Goal: Communication & Community: Answer question/provide support

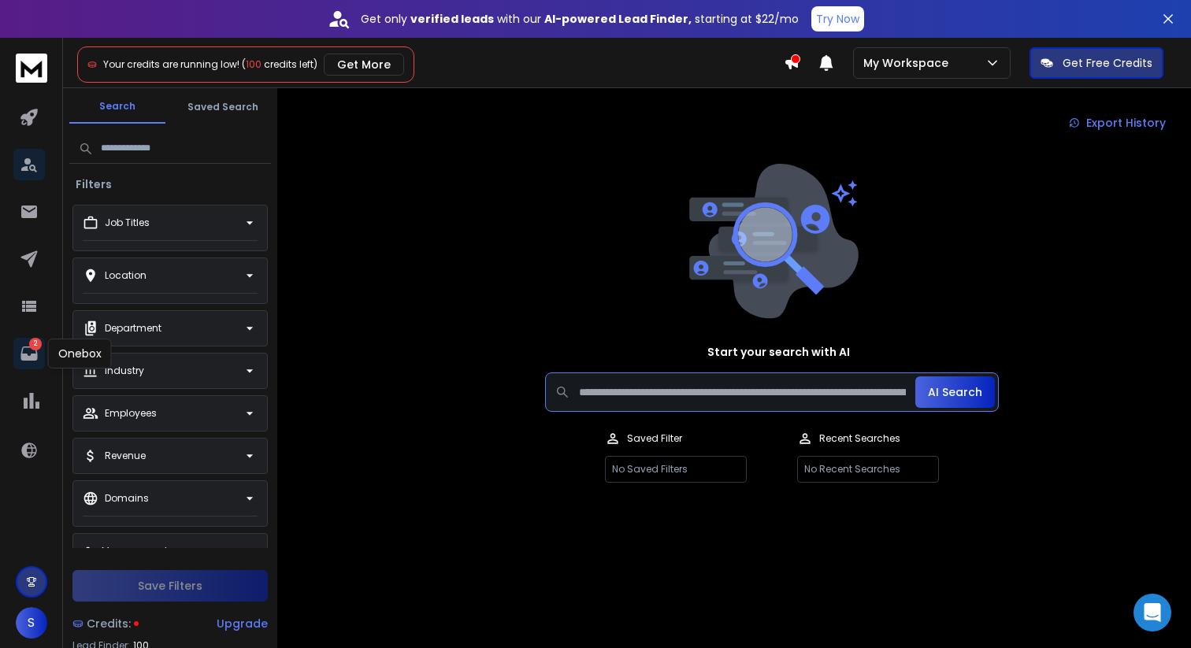
click at [29, 344] on p "2" at bounding box center [35, 344] width 13 height 13
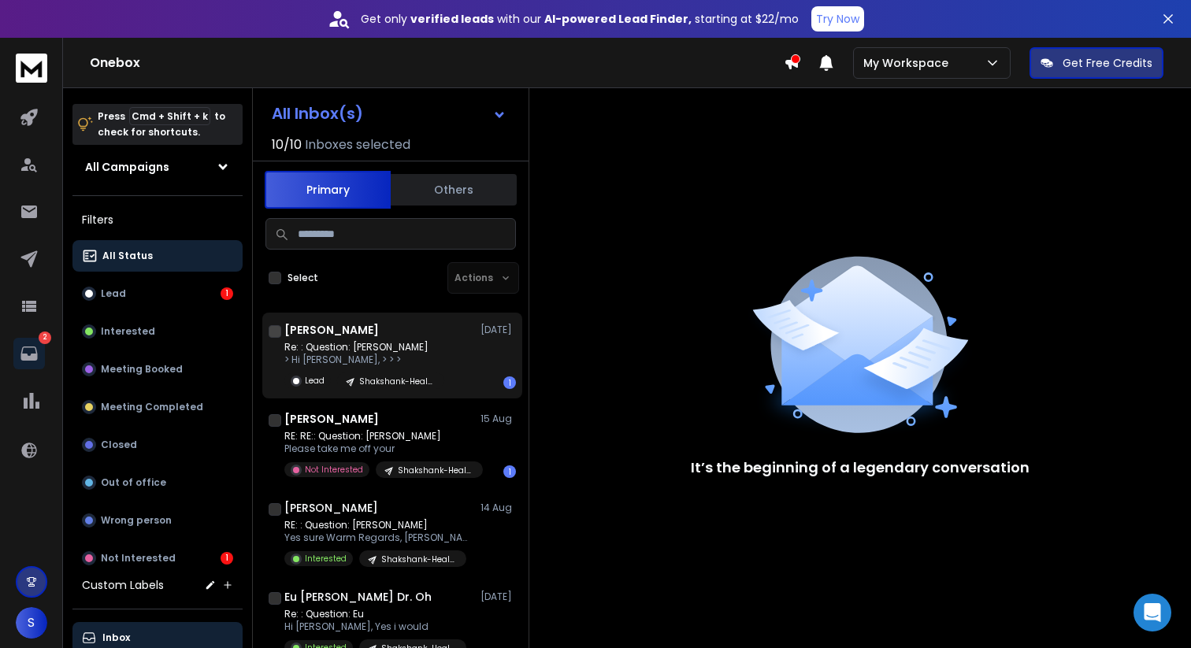
click at [349, 344] on p "Re: : Question: John" at bounding box center [364, 347] width 160 height 13
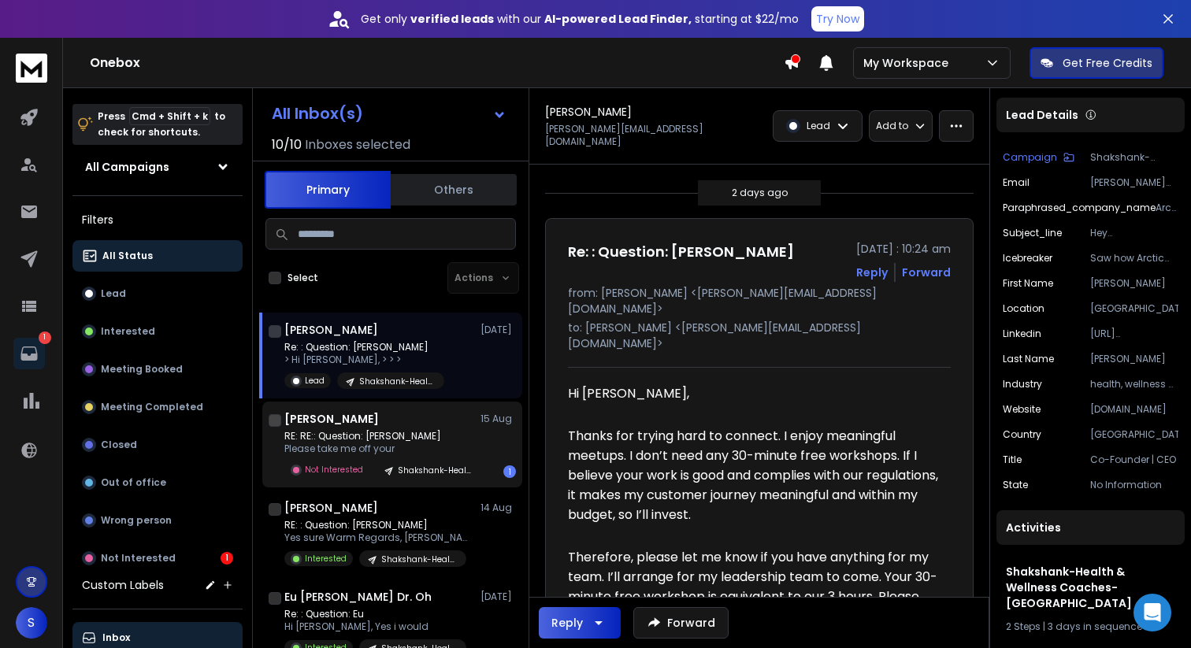
click at [436, 431] on p "RE: RE:: Question: John" at bounding box center [378, 436] width 189 height 13
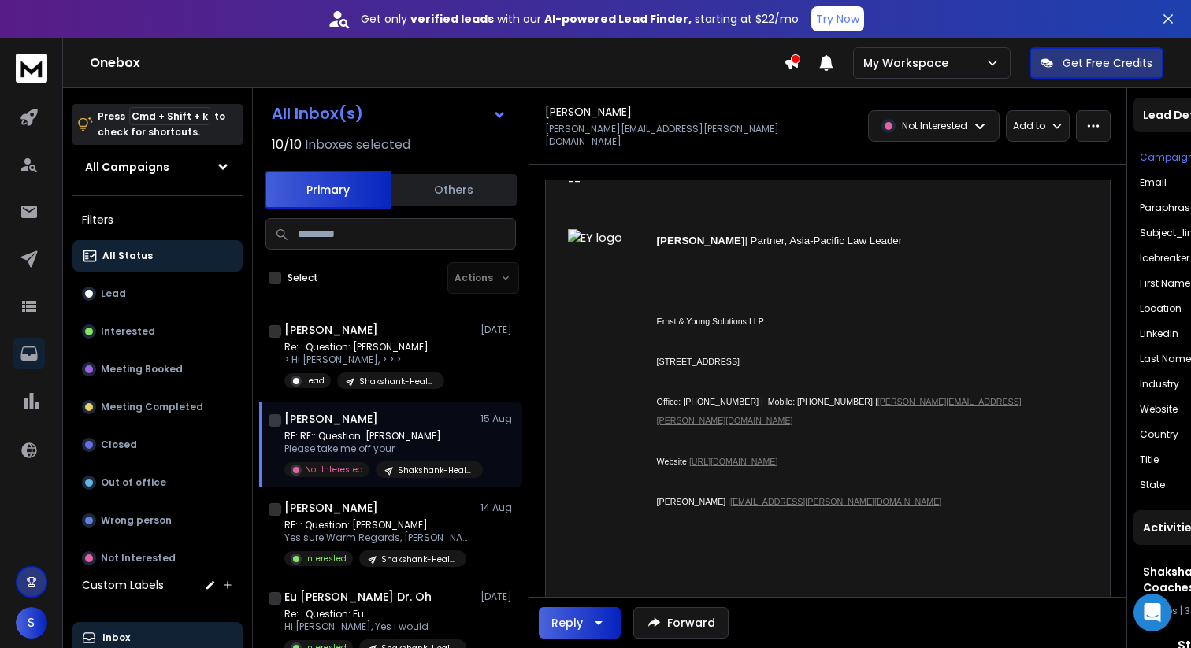
scroll to position [379, 0]
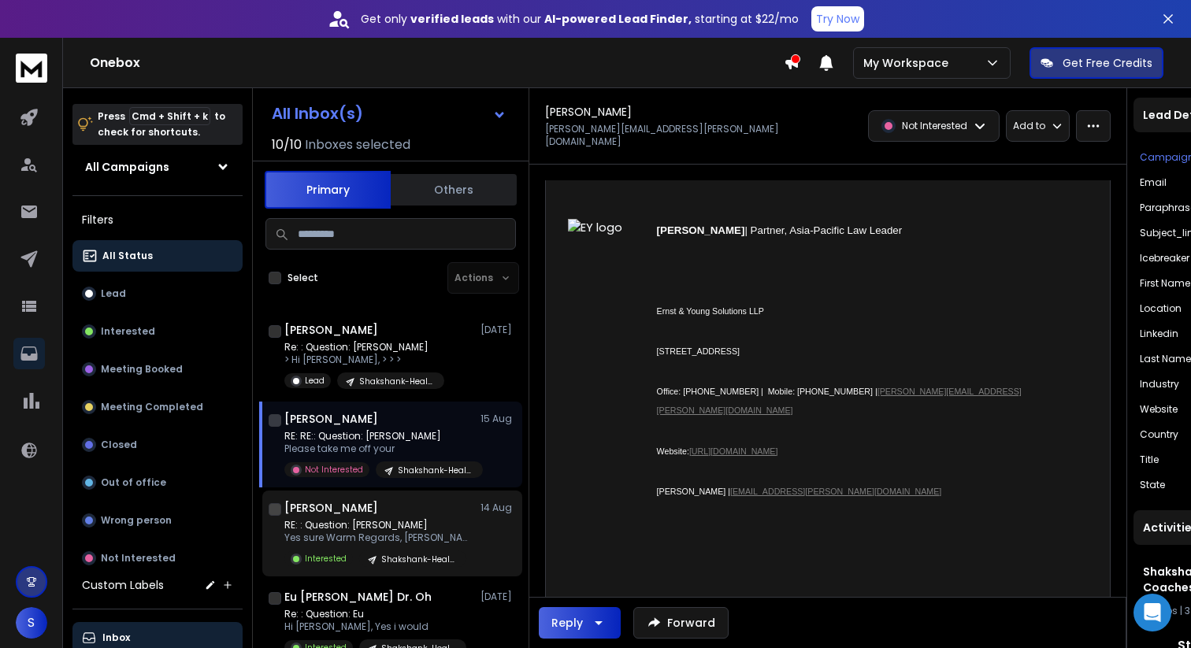
click at [416, 523] on p "RE: : Question: [PERSON_NAME]" at bounding box center [378, 525] width 189 height 13
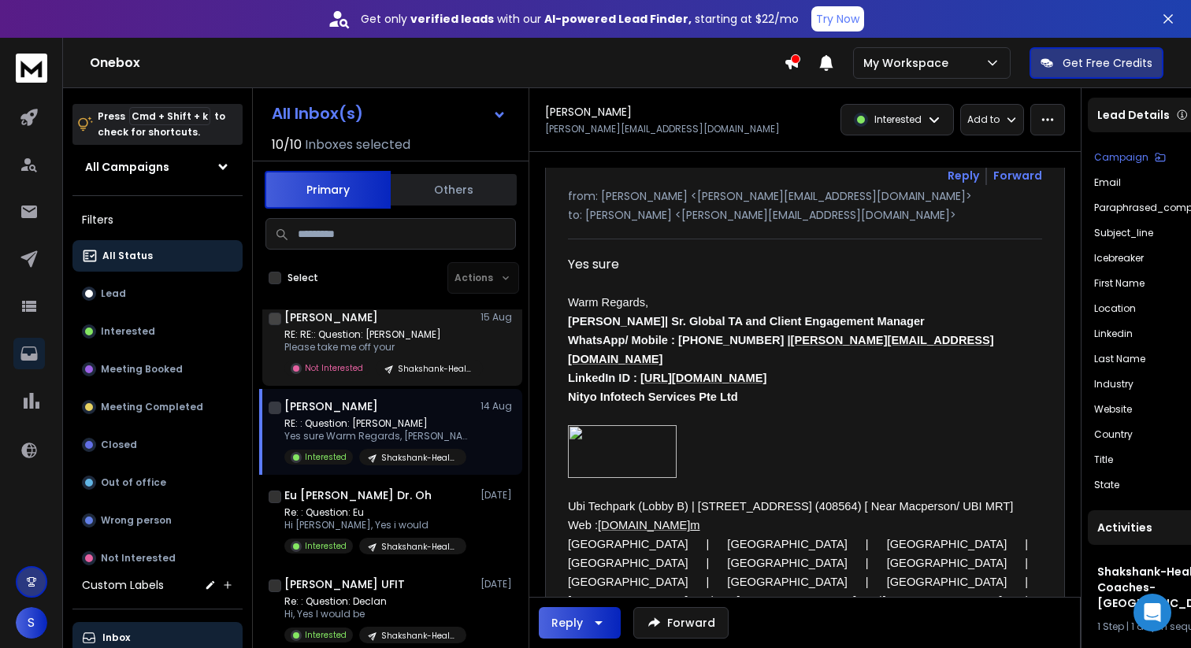
scroll to position [0, 0]
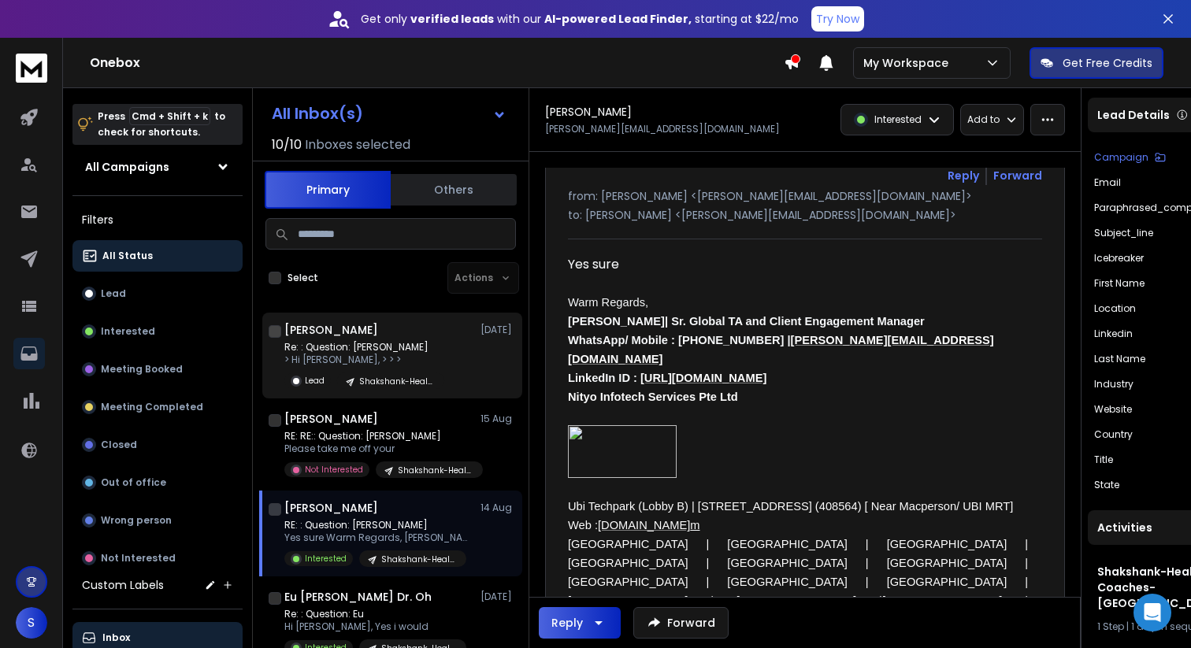
click at [426, 341] on p "Re: : Question: John" at bounding box center [364, 347] width 160 height 13
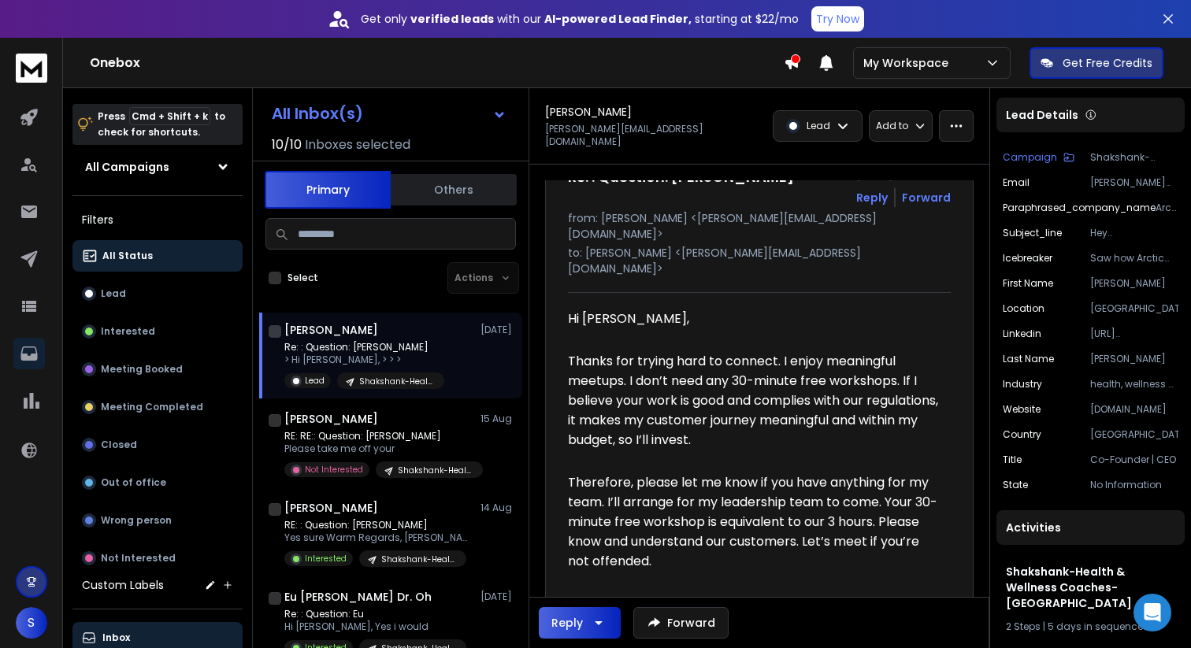
scroll to position [76, 0]
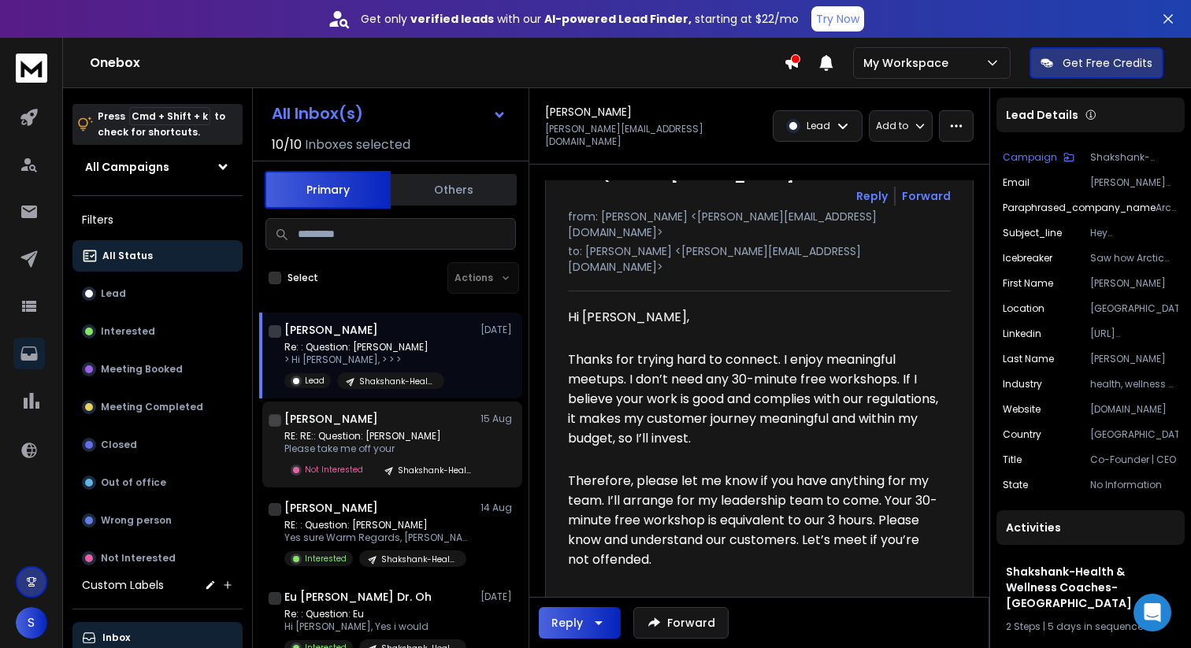
click at [439, 450] on p "Please take me off your" at bounding box center [378, 449] width 189 height 13
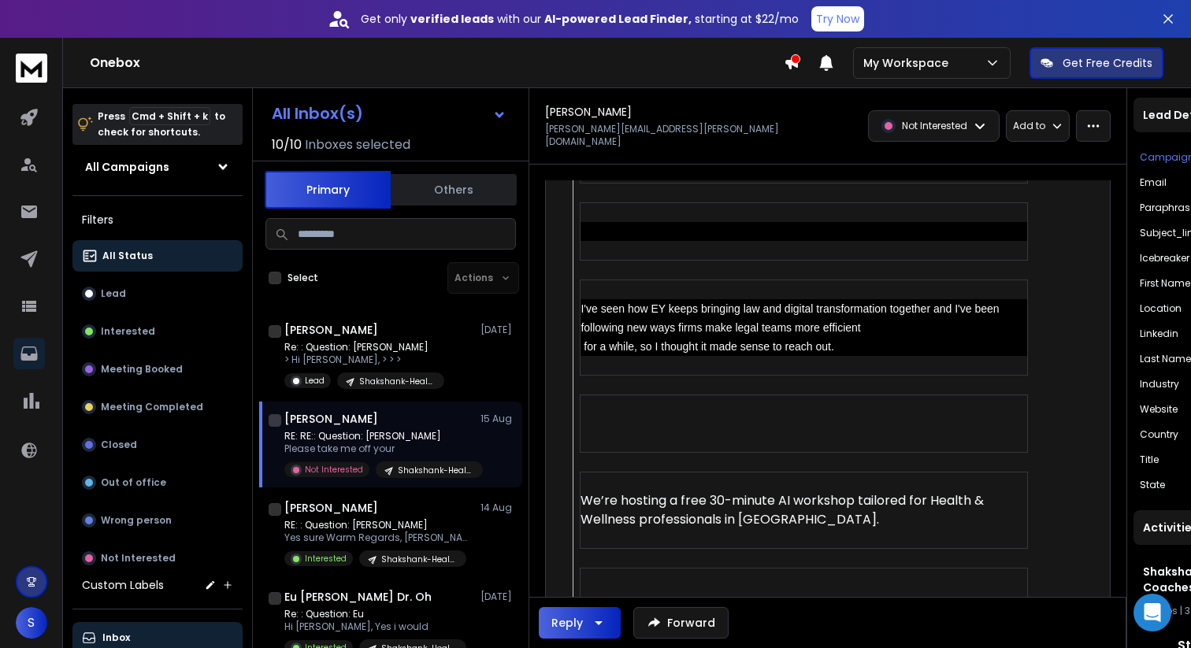
scroll to position [2037, 0]
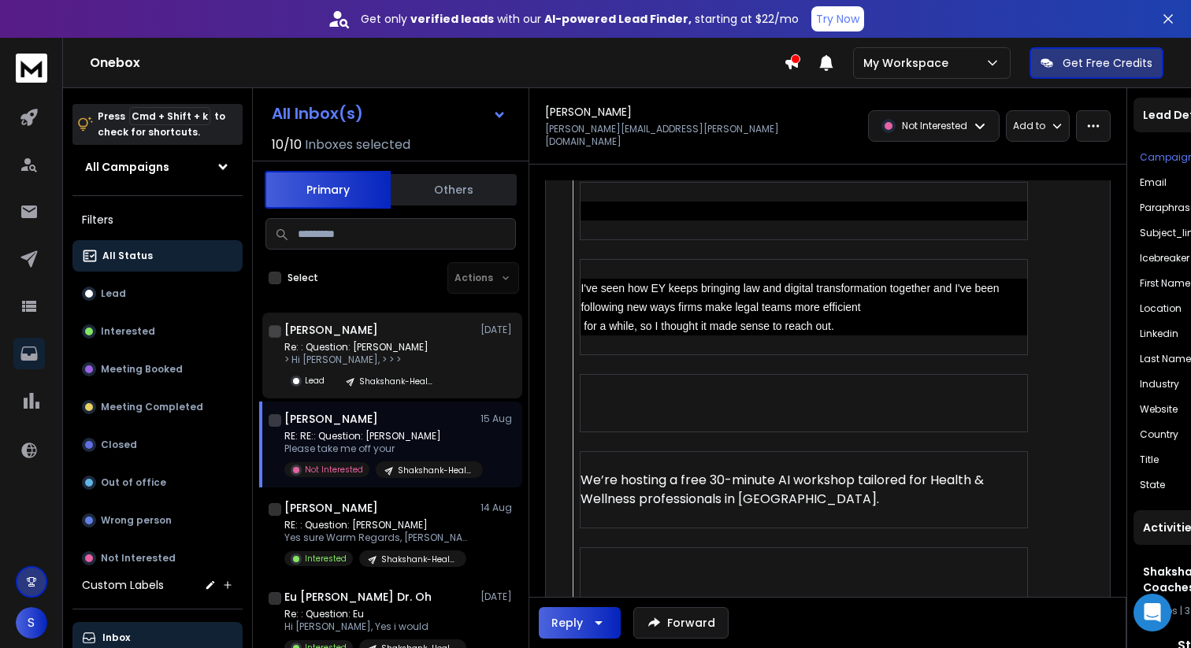
click at [398, 355] on p "> Hi Shashank, > > >" at bounding box center [364, 360] width 160 height 13
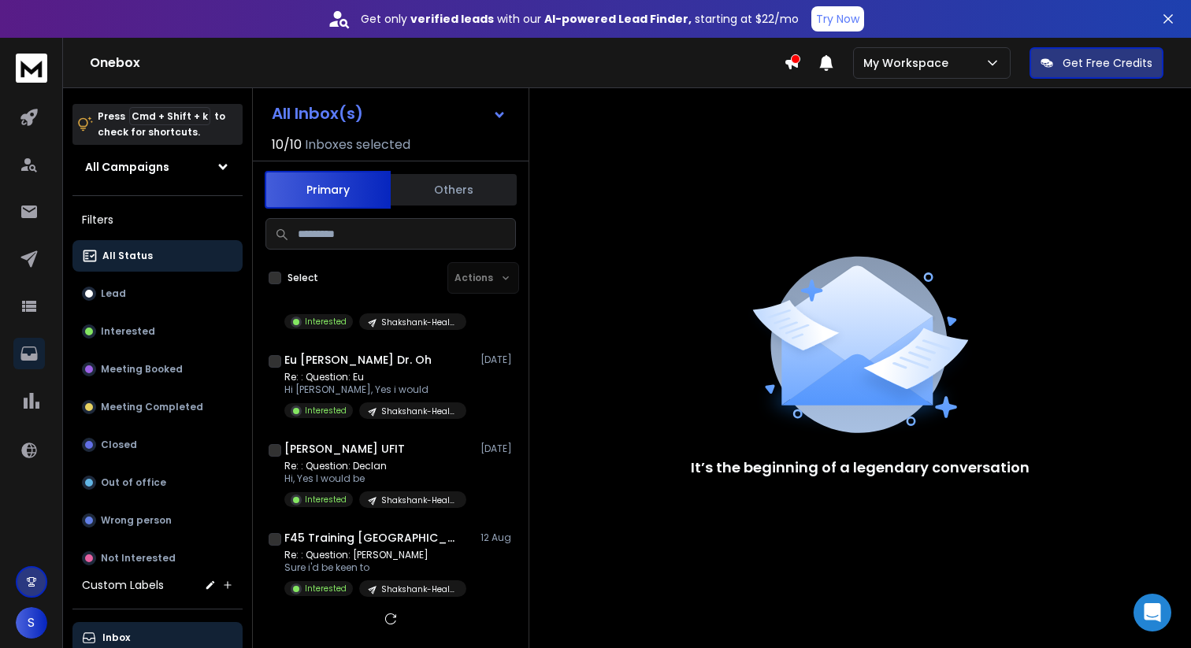
scroll to position [221, 0]
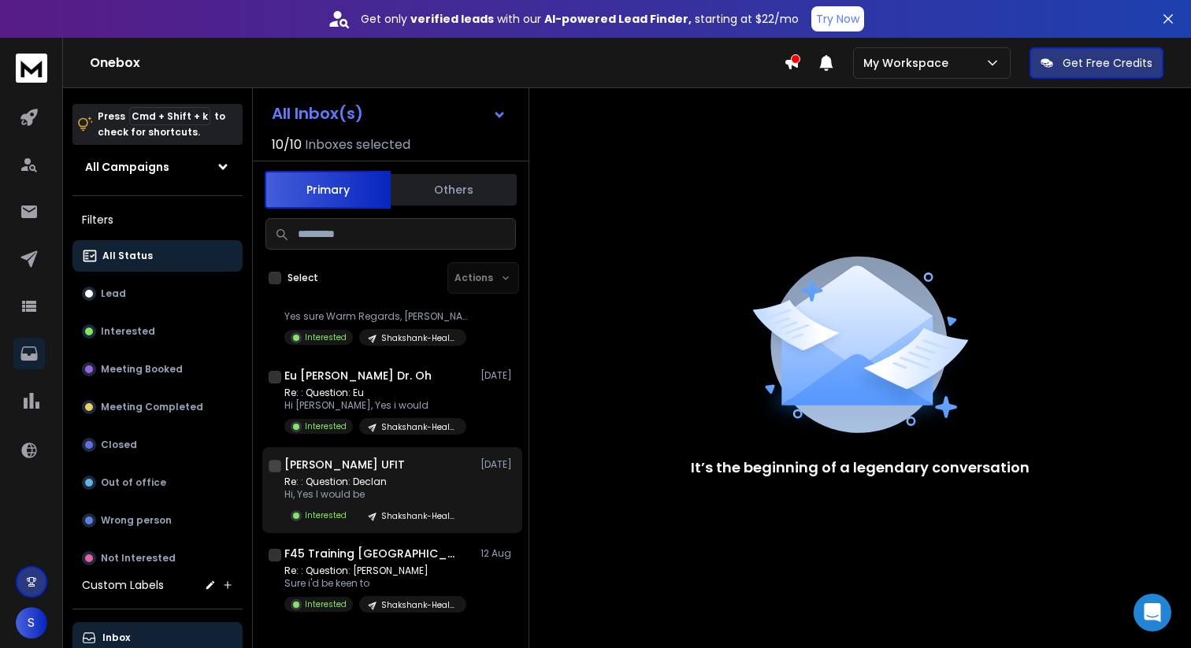
click at [432, 465] on div "Declan Halpin UFIT 13 Aug" at bounding box center [400, 465] width 232 height 16
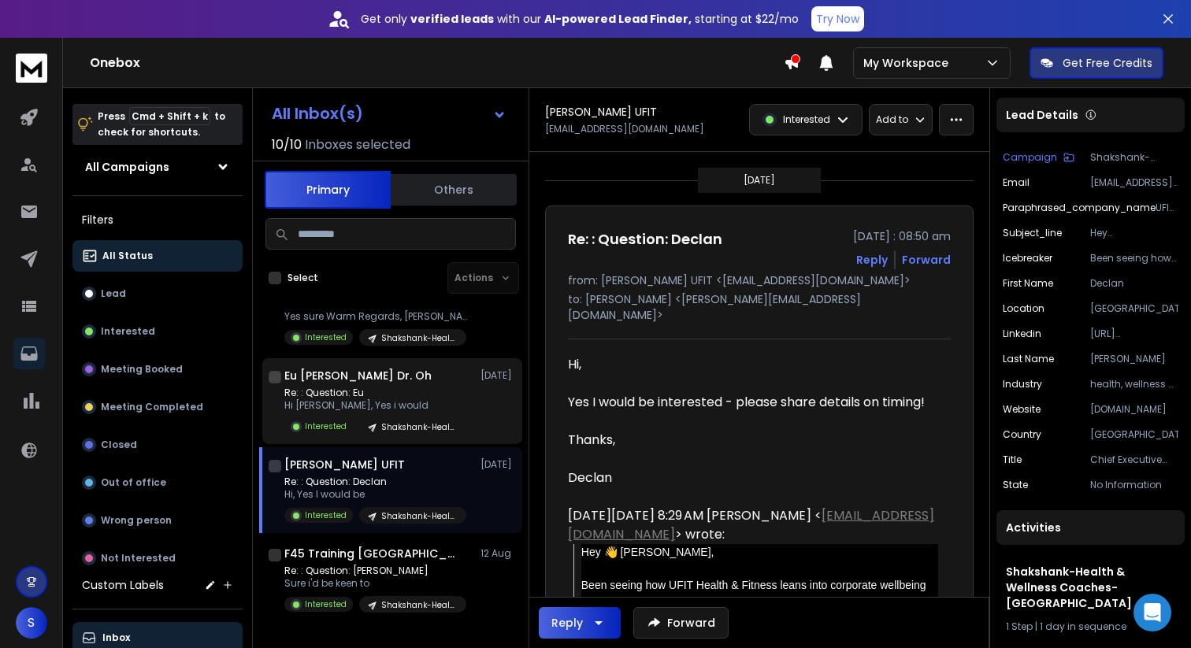
click at [423, 392] on p "Re: : Question: Eu" at bounding box center [375, 393] width 182 height 13
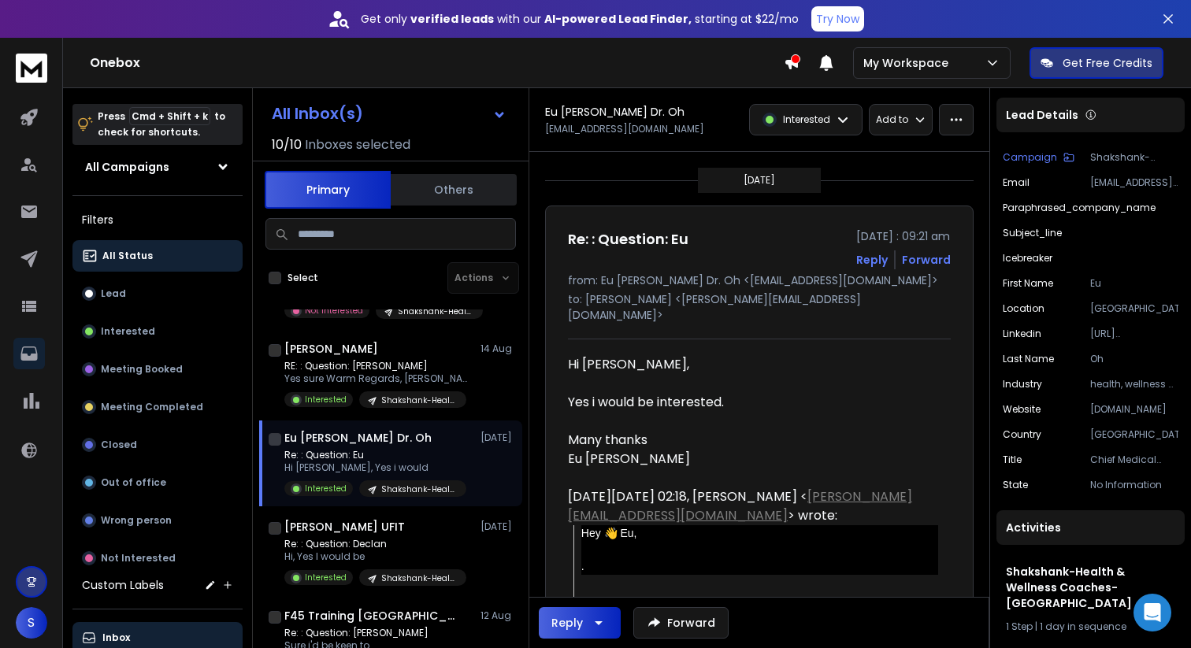
scroll to position [158, 0]
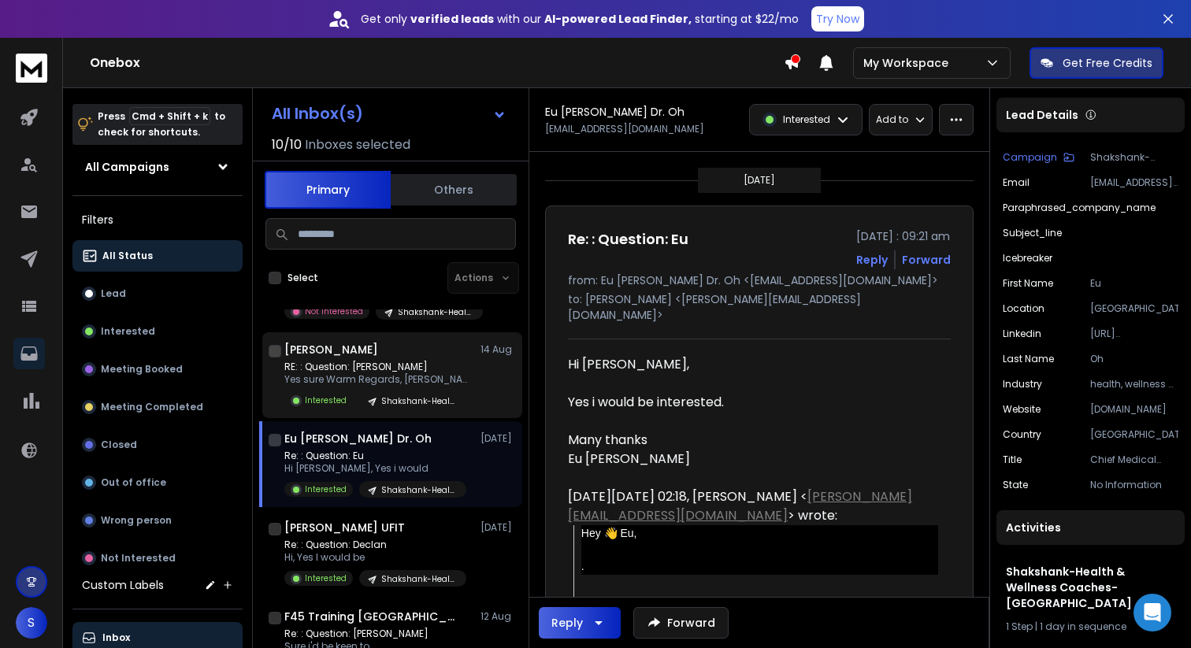
click at [421, 373] on p "Yes sure Warm Regards, [PERSON_NAME]" at bounding box center [378, 379] width 189 height 13
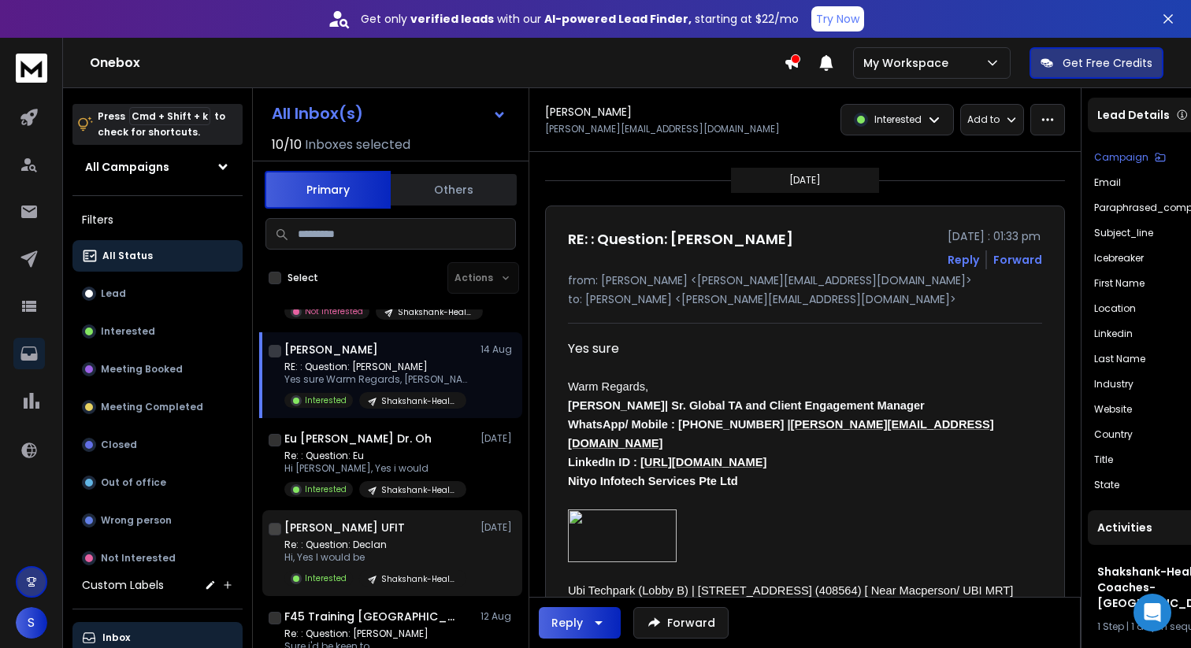
scroll to position [221, 0]
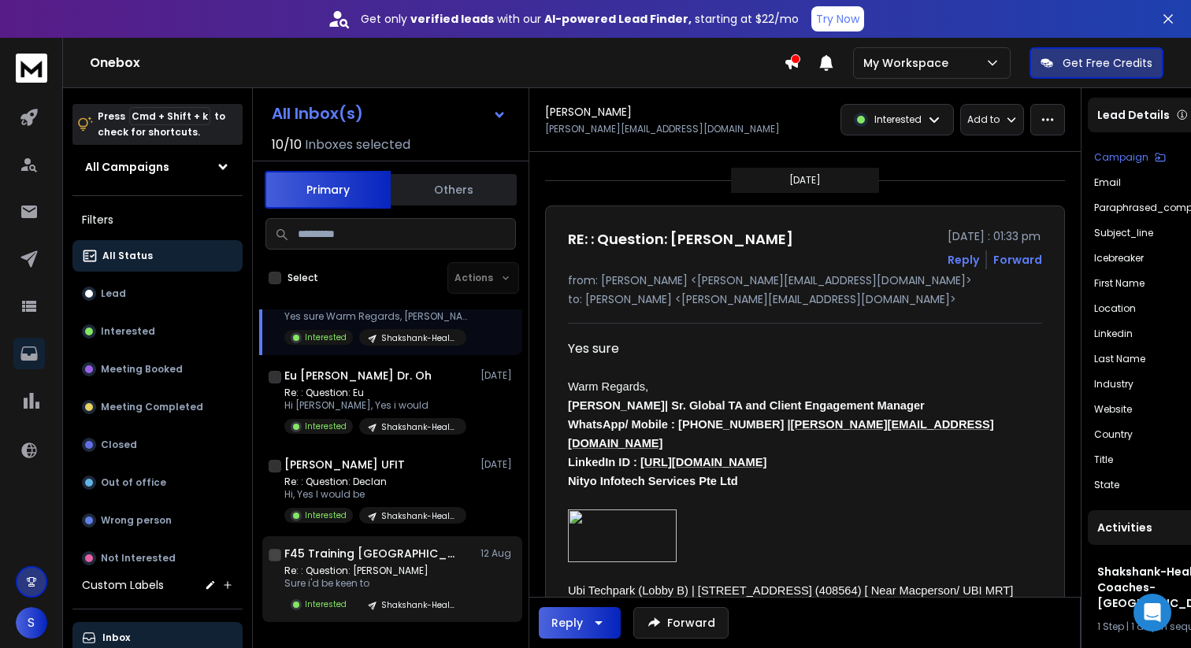
click at [472, 574] on div "Re: : Question: Shane Sure i'd be keen to Interested Shakshank-Health & Wellnes…" at bounding box center [400, 589] width 232 height 48
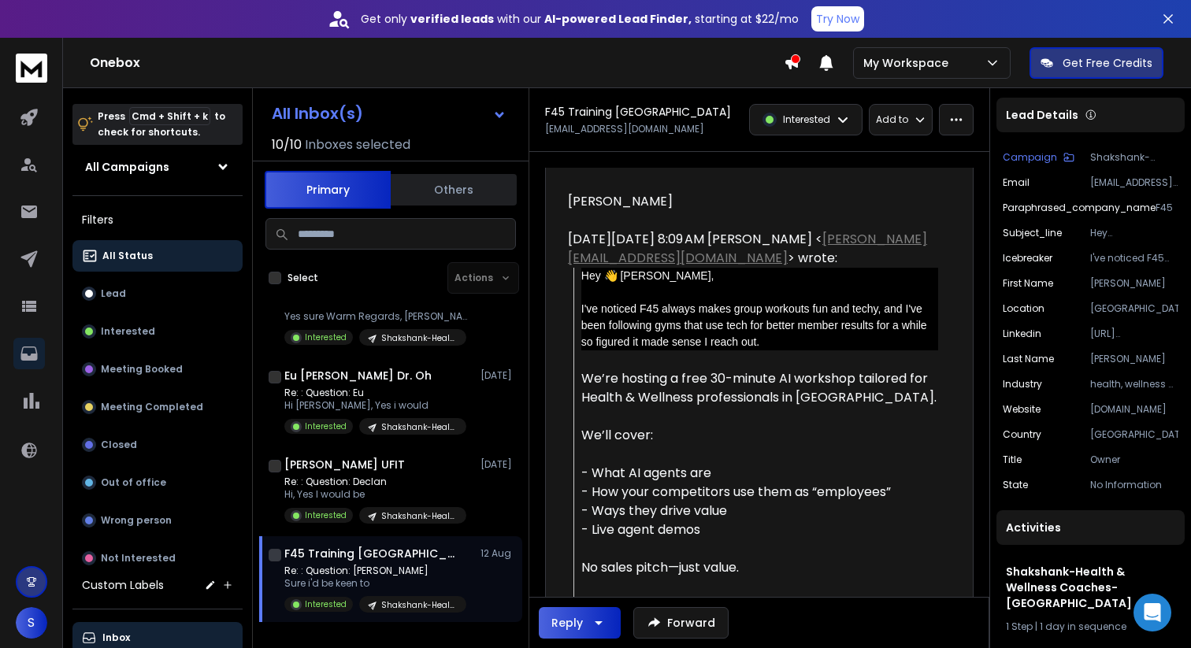
scroll to position [0, 0]
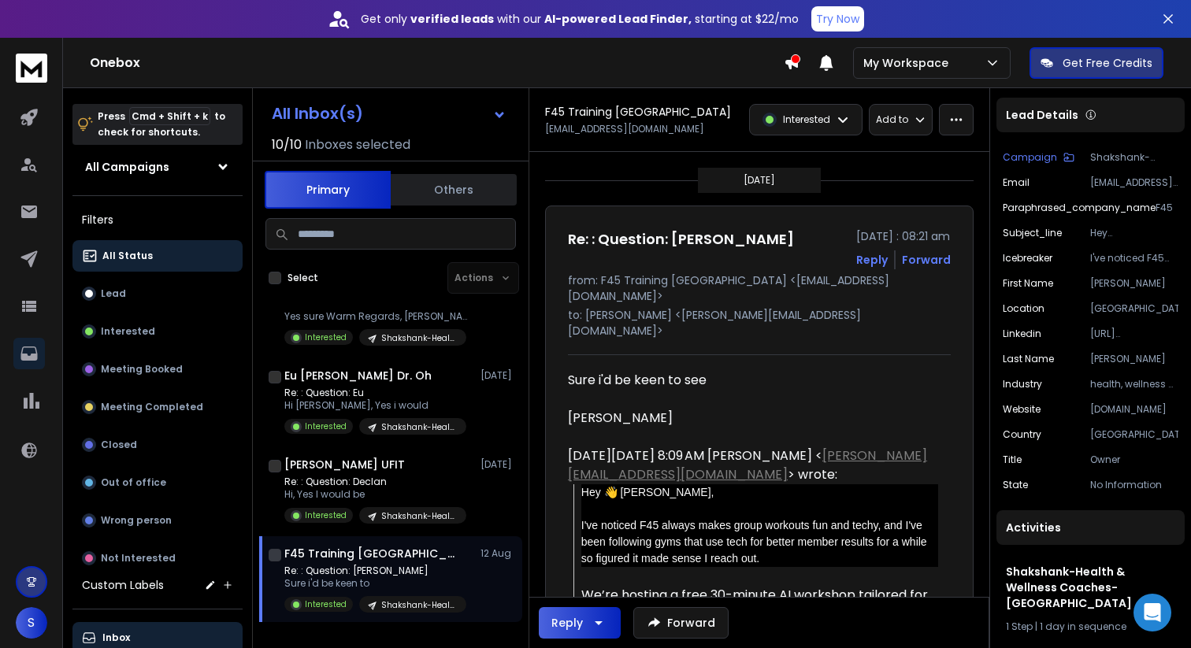
click at [411, 291] on div "Select Actions" at bounding box center [391, 275] width 276 height 38
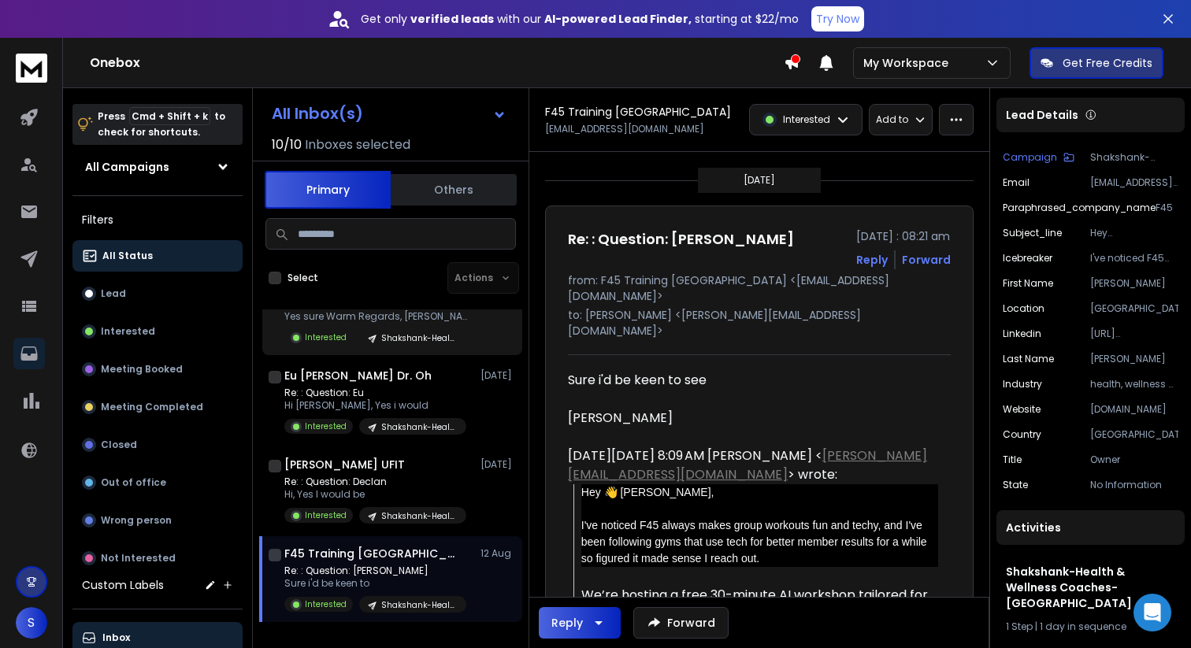
click at [410, 311] on p "Yes sure Warm Regards, [PERSON_NAME]" at bounding box center [378, 316] width 189 height 13
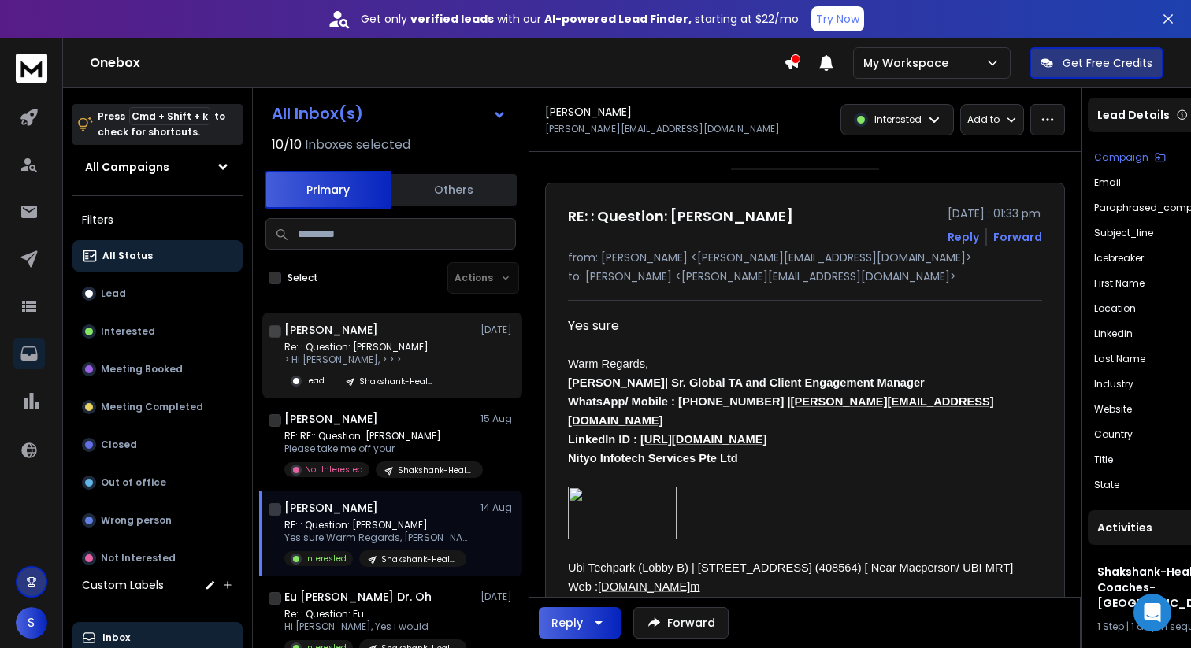
click at [457, 350] on div "Re: : Question: John > Hi Shashank, > > > Lead Shakshank-Health & Wellness Coac…" at bounding box center [400, 365] width 232 height 48
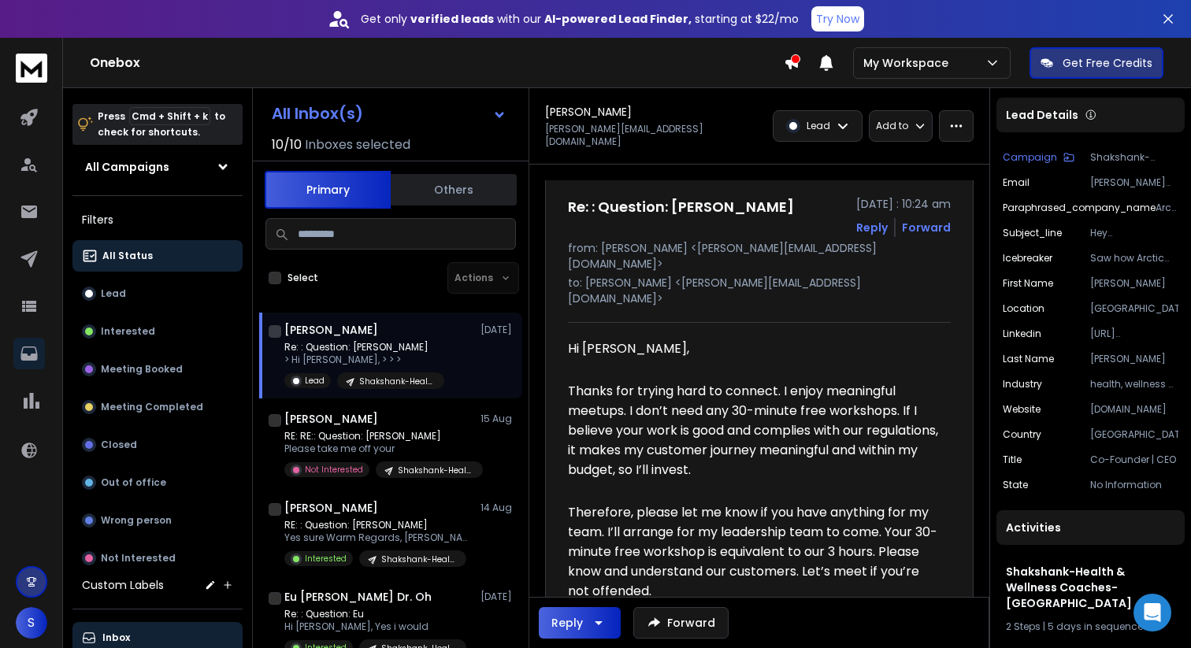
scroll to position [51, 0]
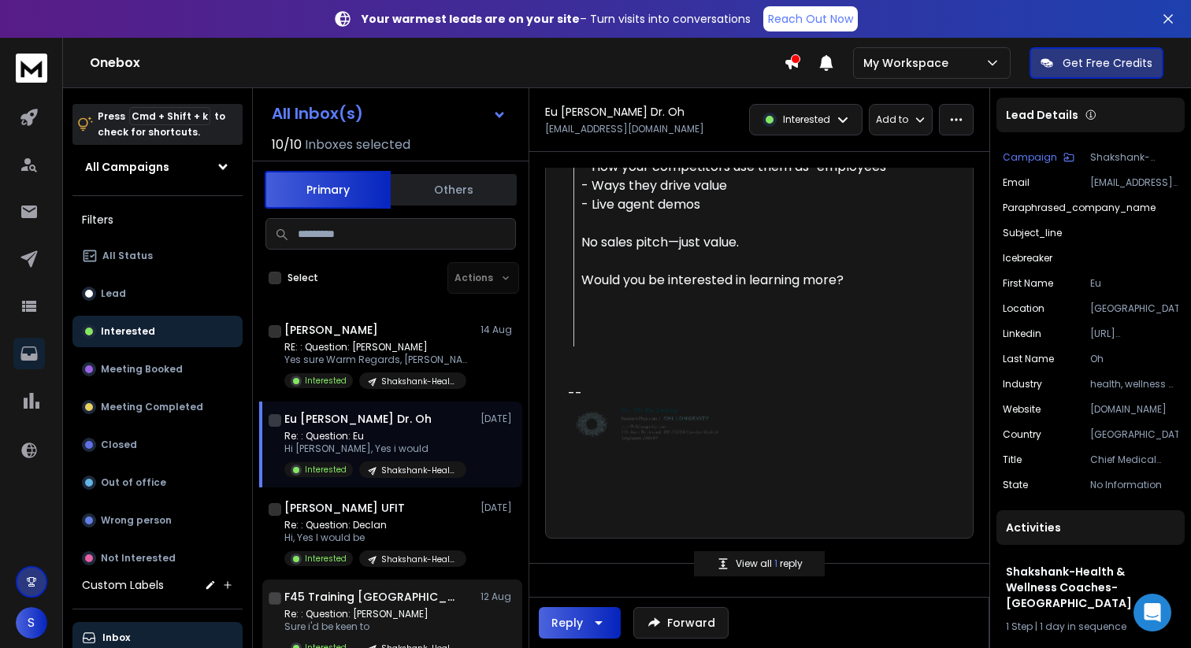
click at [426, 614] on p "Re: : Question: [PERSON_NAME]" at bounding box center [375, 614] width 182 height 13
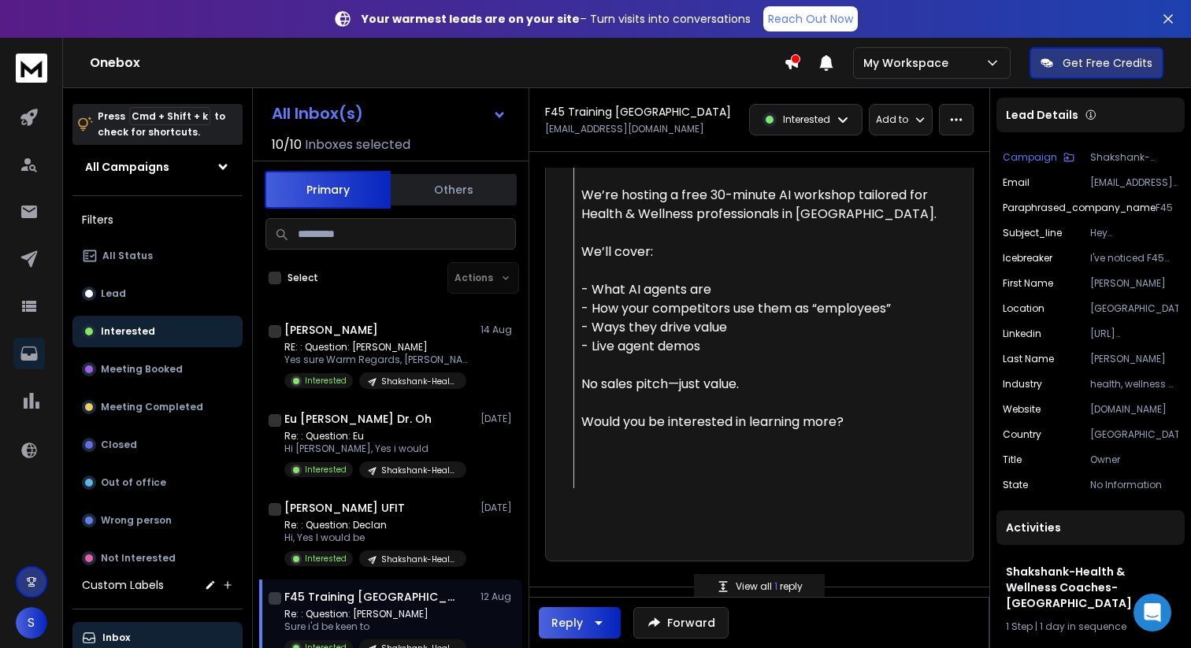
scroll to position [408, 0]
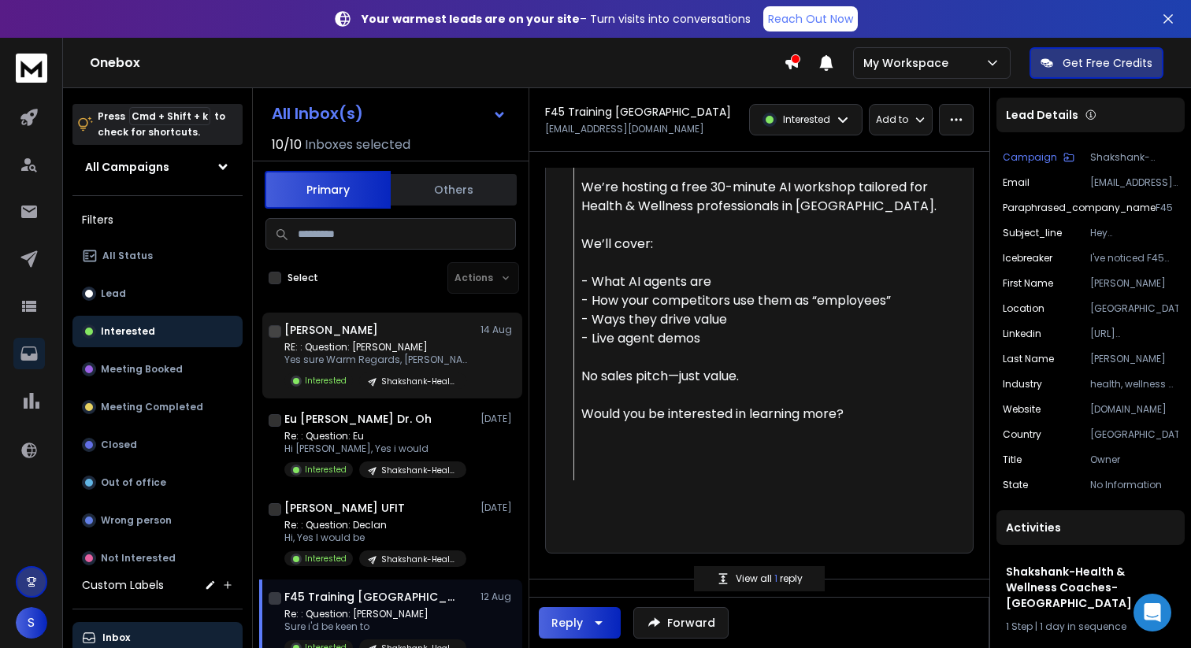
click at [433, 354] on p "Yes sure Warm Regards, [PERSON_NAME]" at bounding box center [378, 360] width 189 height 13
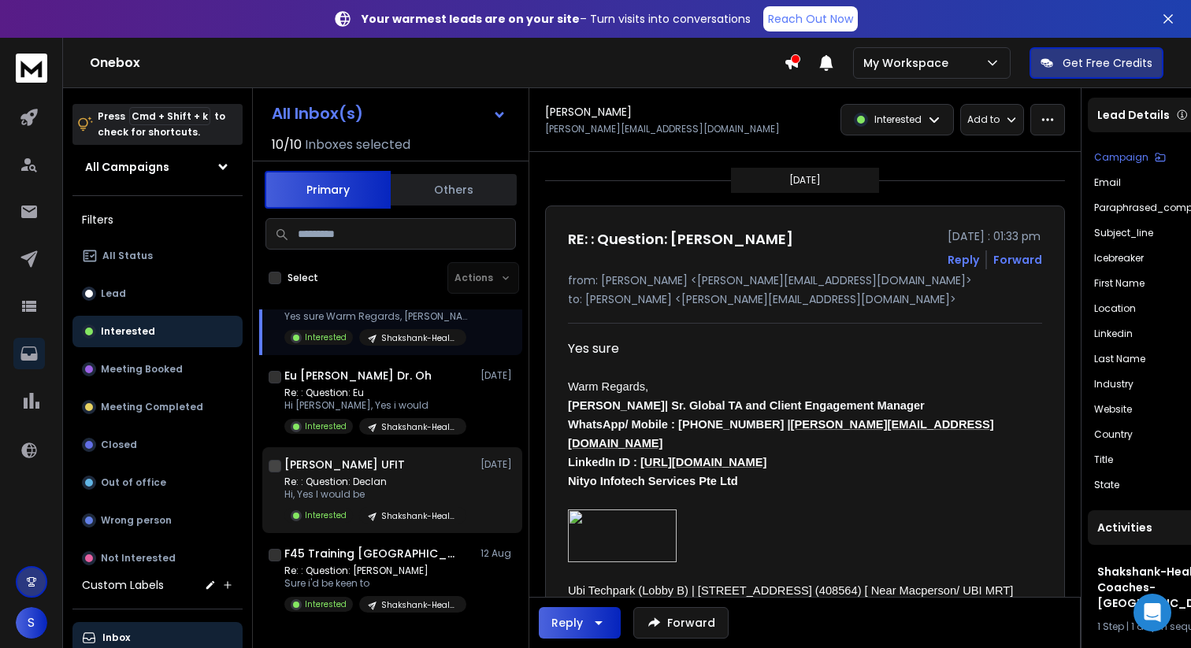
scroll to position [0, 0]
